Goal: Task Accomplishment & Management: Manage account settings

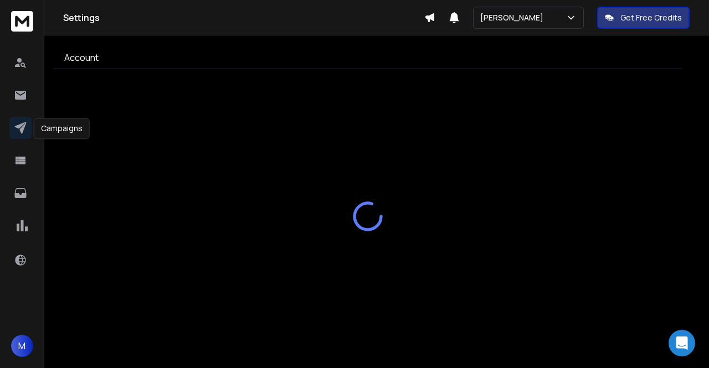
click at [24, 129] on icon at bounding box center [20, 127] width 13 height 13
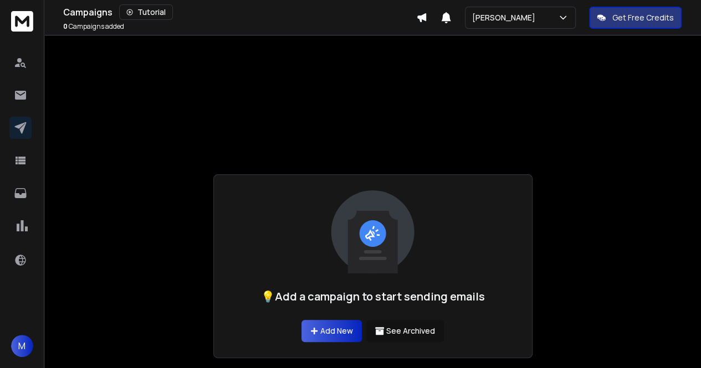
scroll to position [58, 0]
